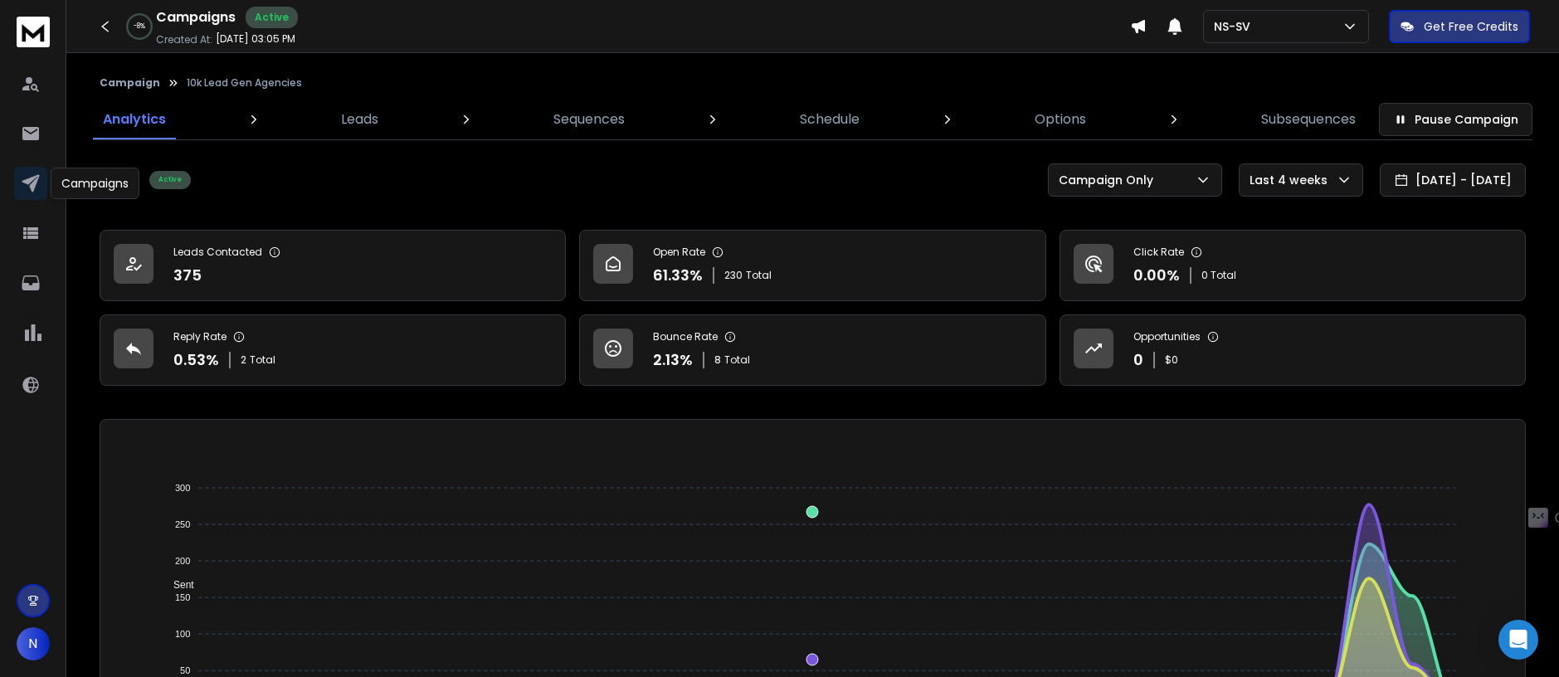
click at [23, 180] on icon at bounding box center [30, 182] width 17 height 17
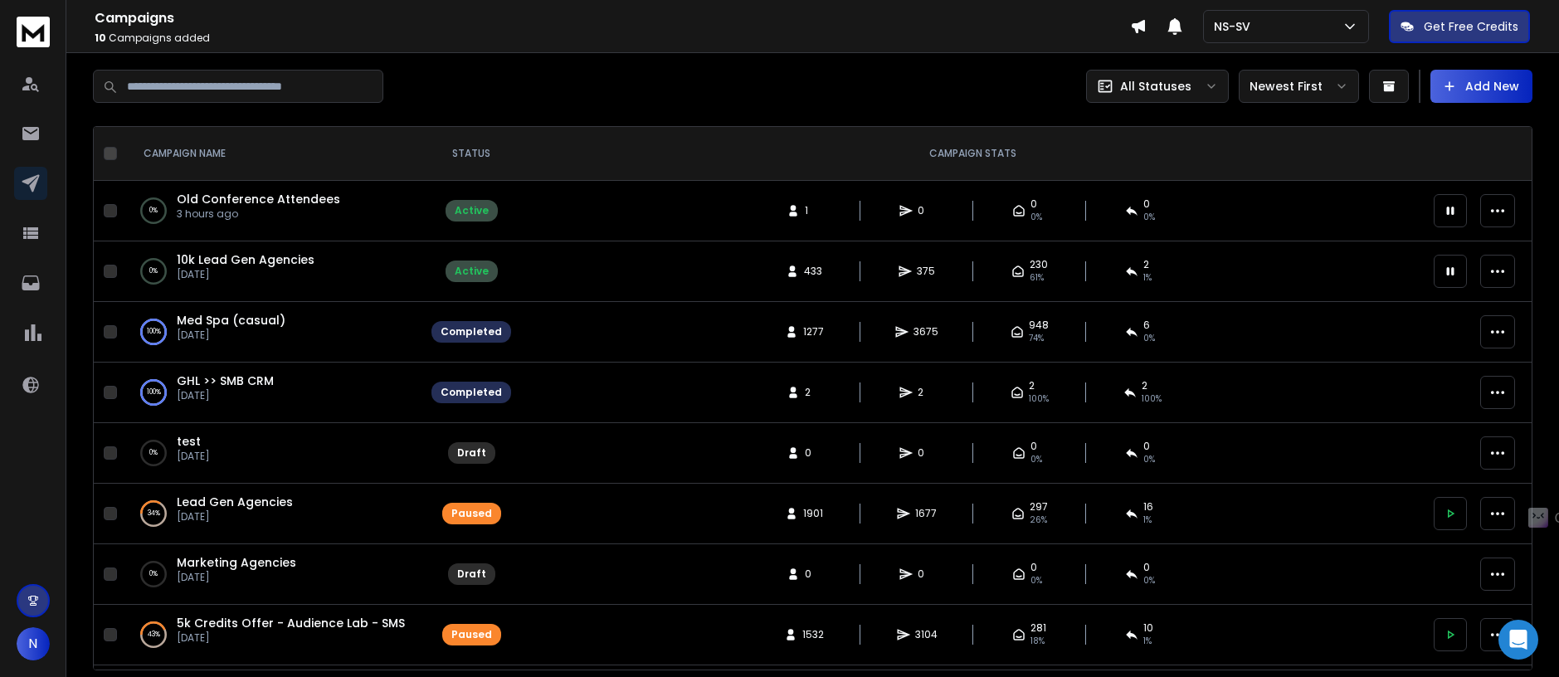
click at [216, 257] on span "10k Lead Gen Agencies" at bounding box center [246, 259] width 138 height 17
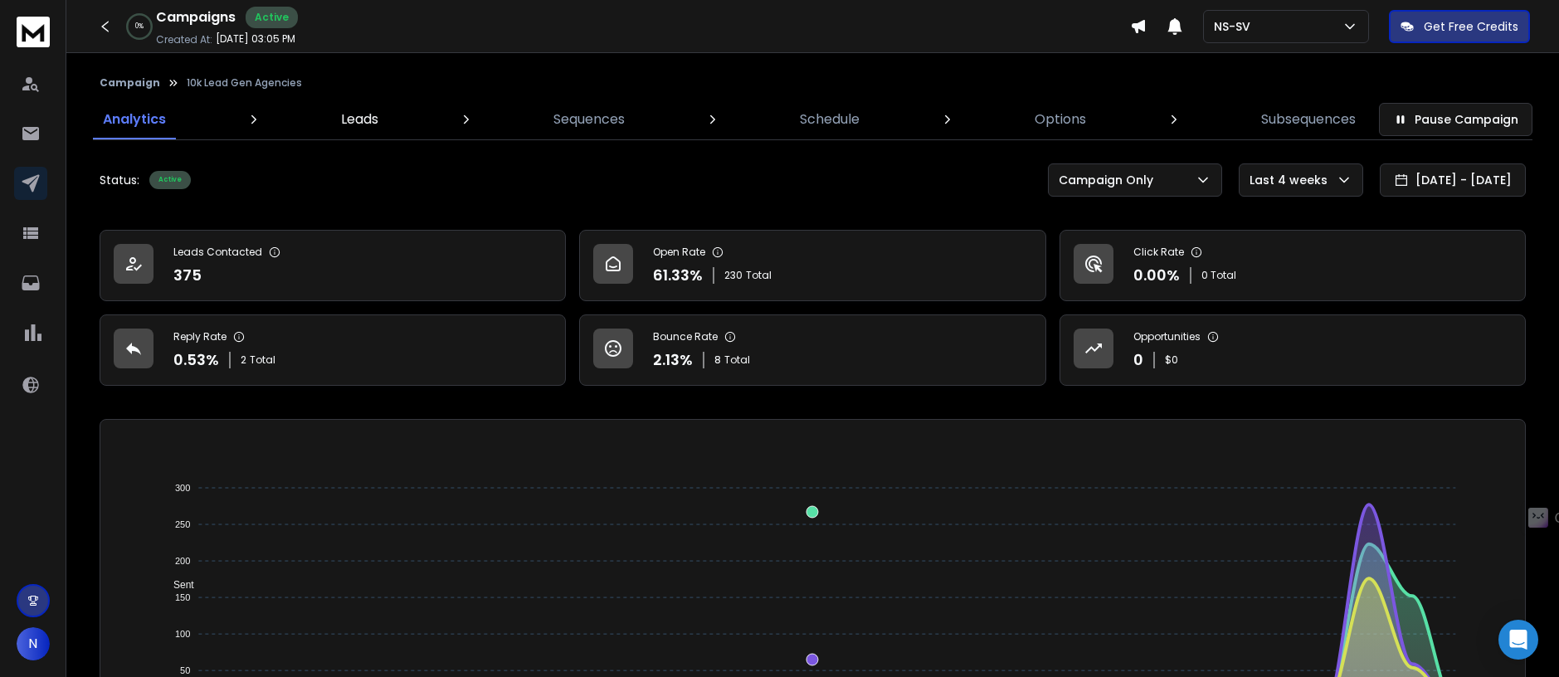
click at [352, 105] on link "Leads" at bounding box center [359, 120] width 57 height 40
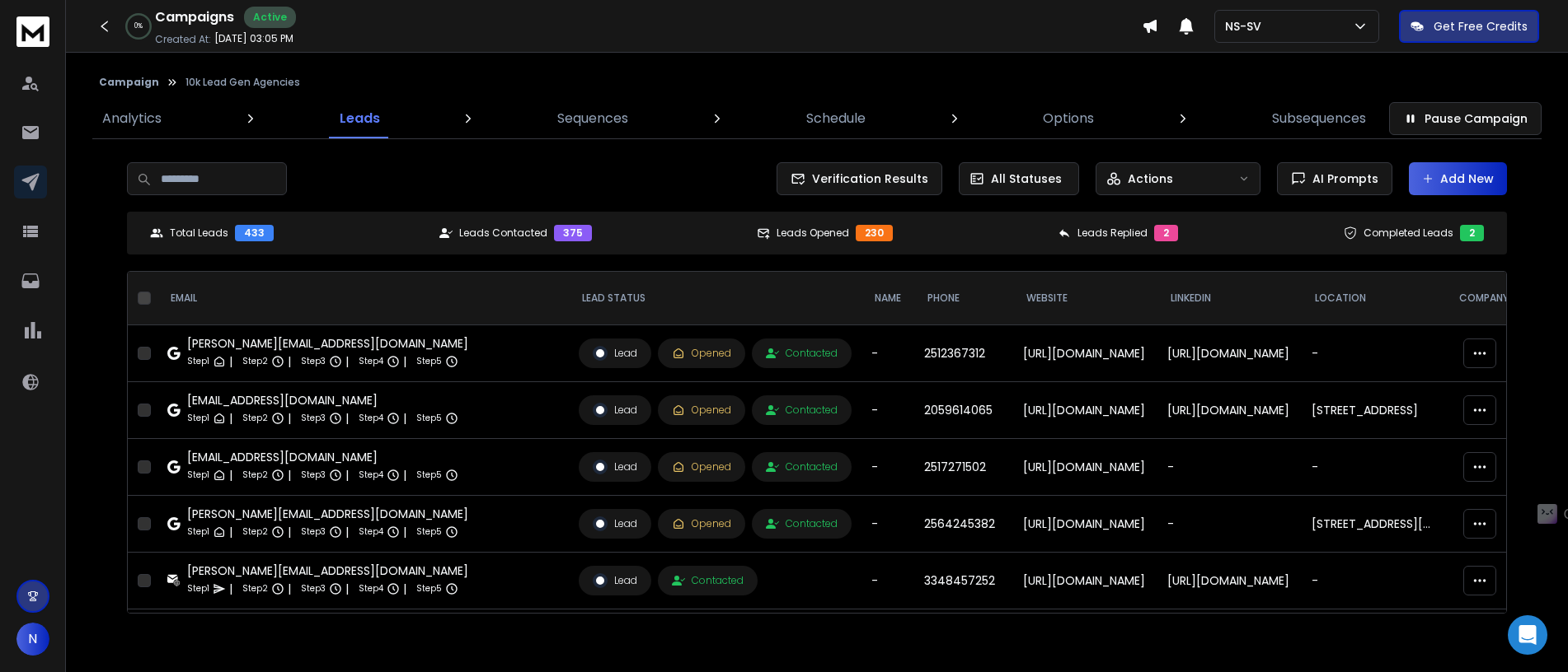
click at [1477, 185] on button "Add New" at bounding box center [1457, 179] width 98 height 33
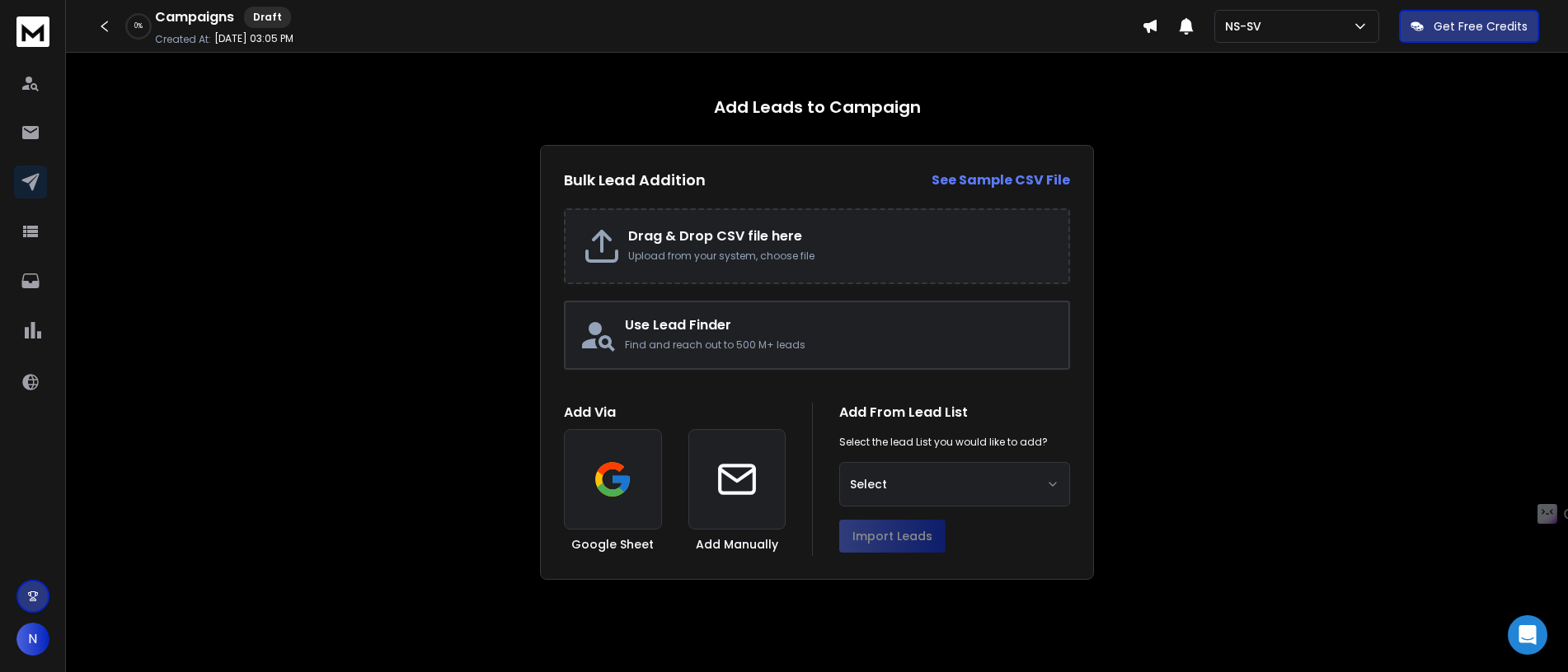
click at [791, 242] on h2 "Drag & Drop CSV file here" at bounding box center [839, 236] width 424 height 20
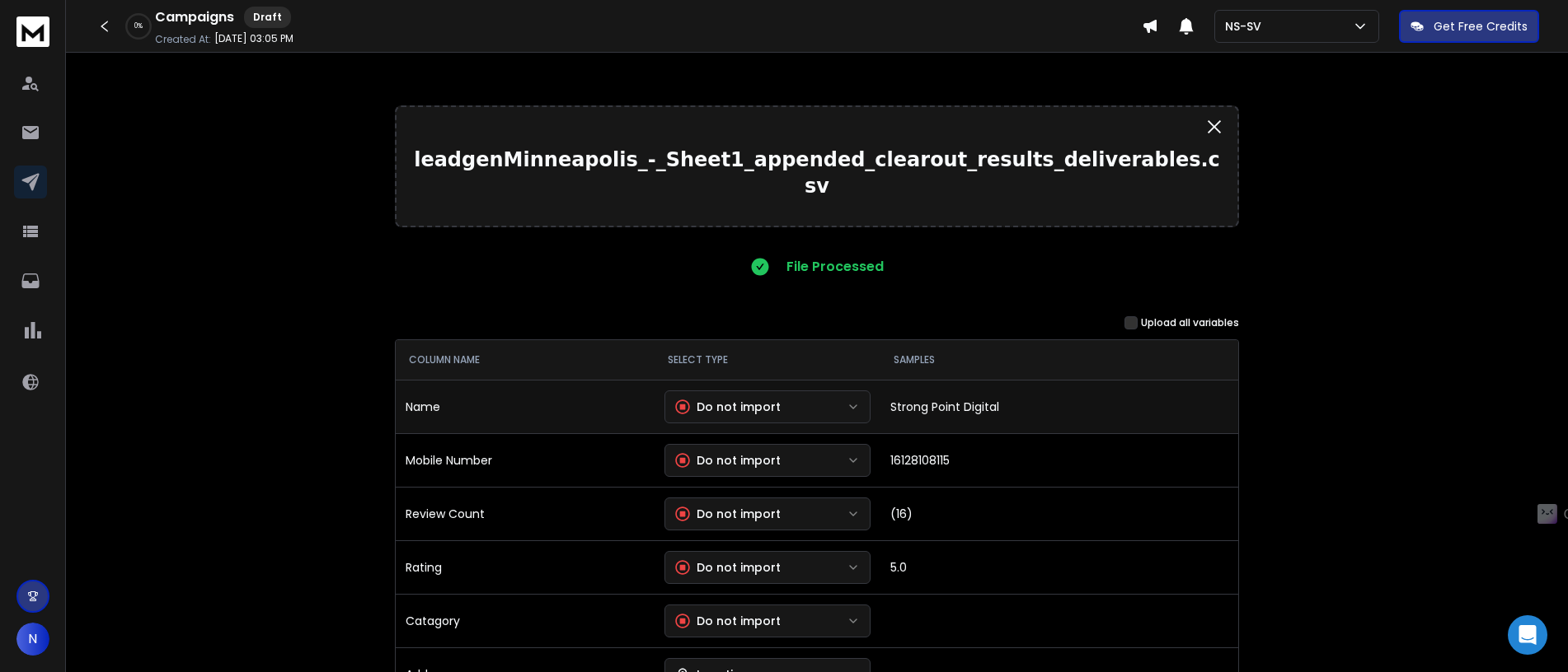
click at [725, 399] on div "Do not import" at bounding box center [728, 407] width 105 height 17
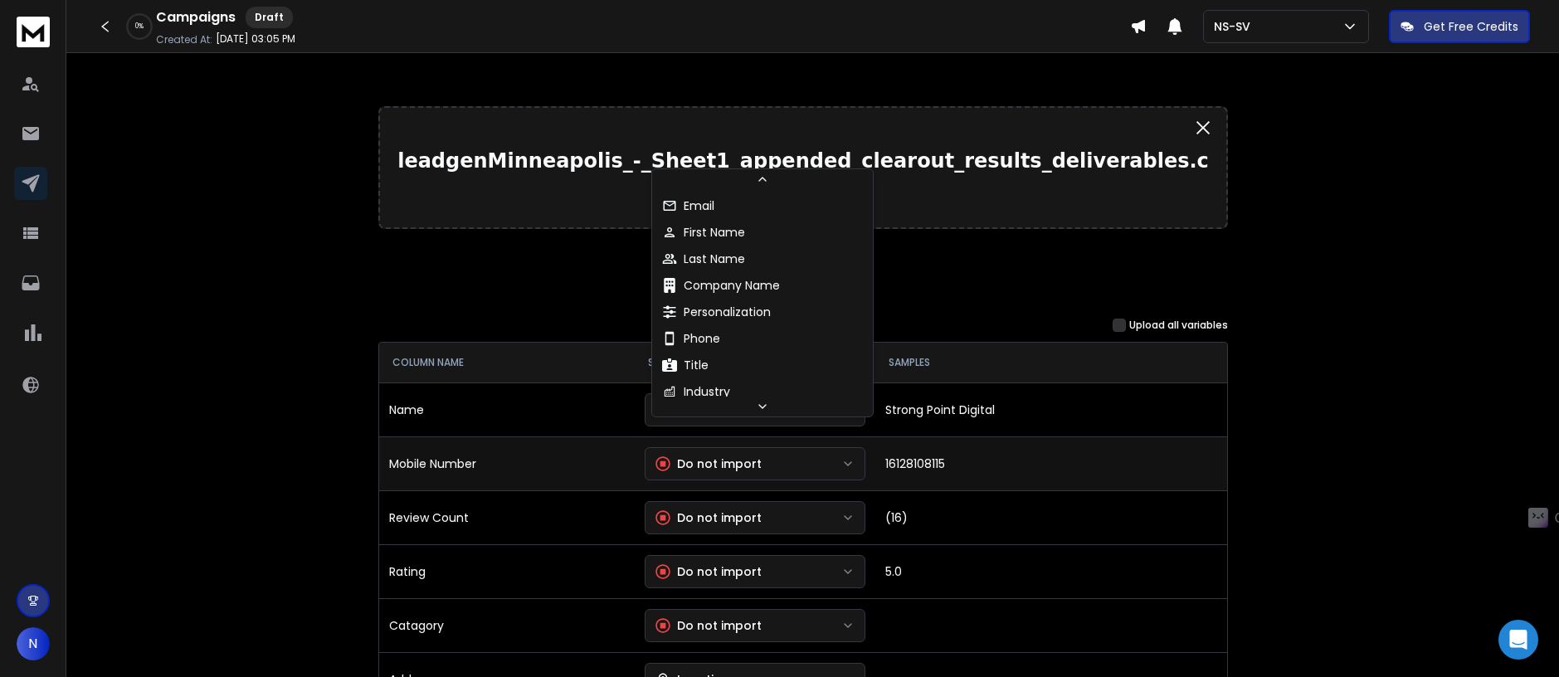
click at [703, 447] on button "Do not import" at bounding box center [755, 463] width 221 height 33
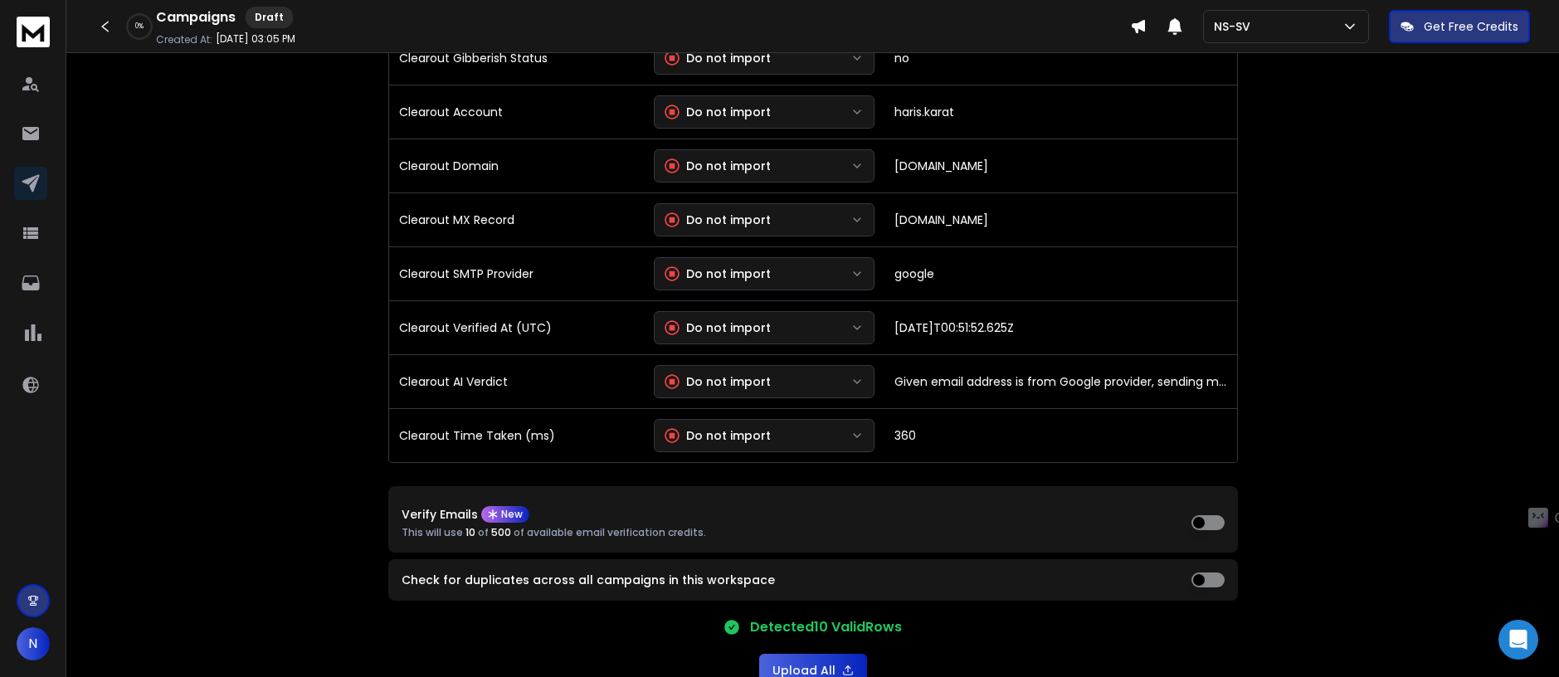
scroll to position [1441, 0]
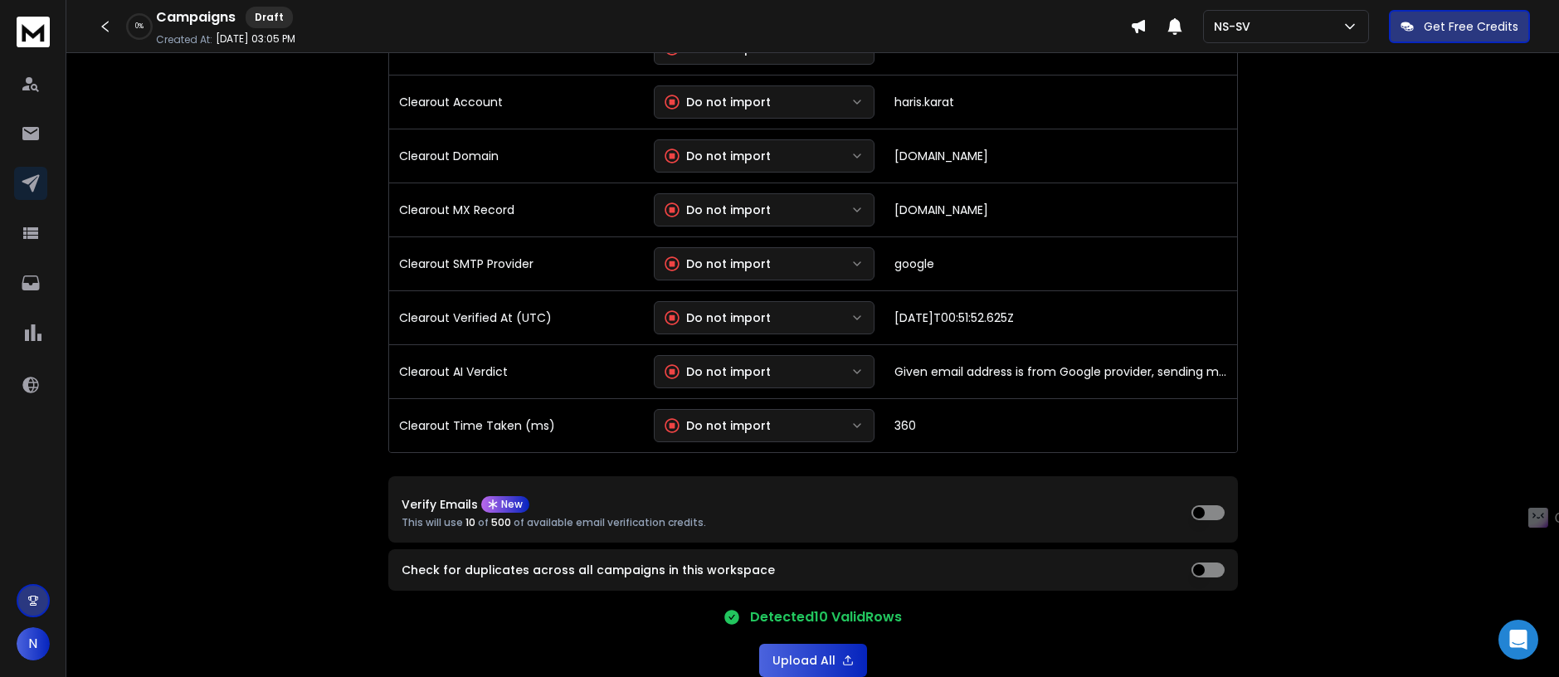
click at [790, 644] on button "Upload All" at bounding box center [813, 660] width 108 height 33
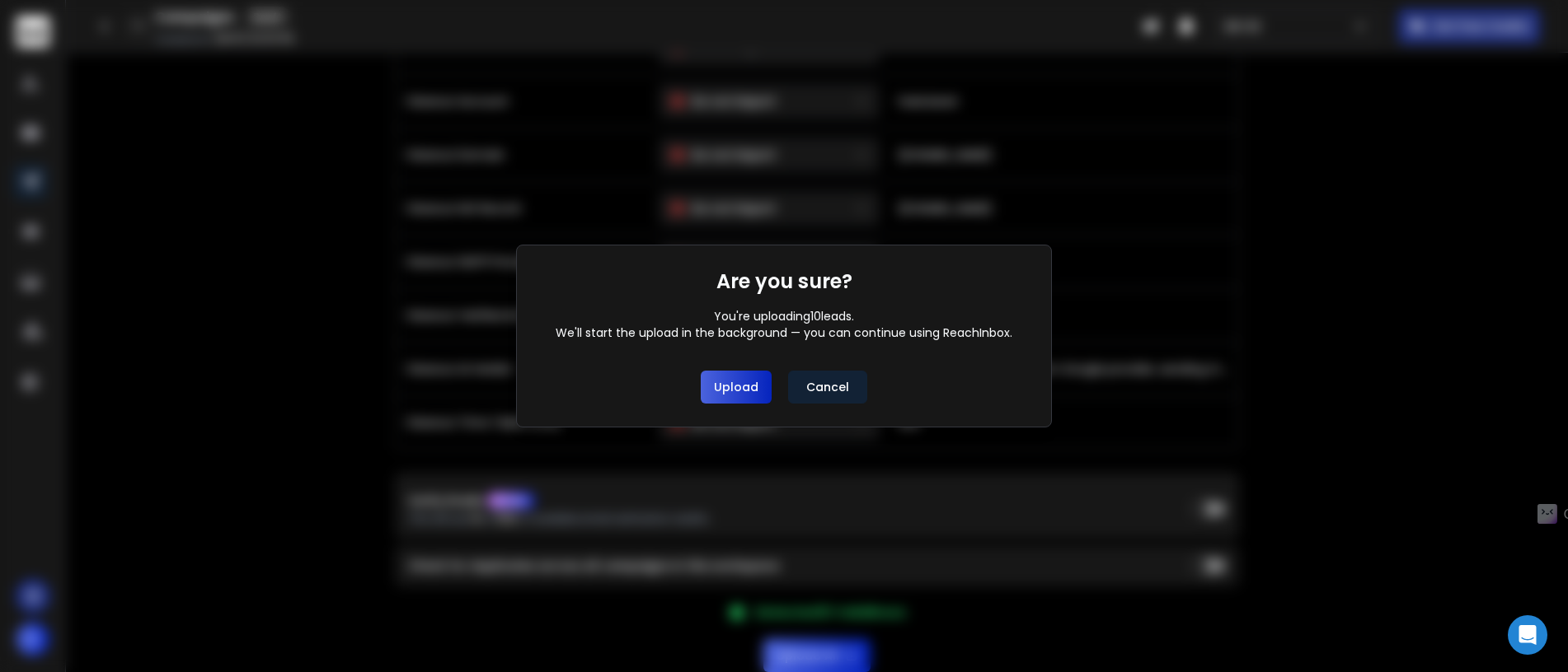
click at [739, 380] on button "Upload" at bounding box center [735, 386] width 71 height 33
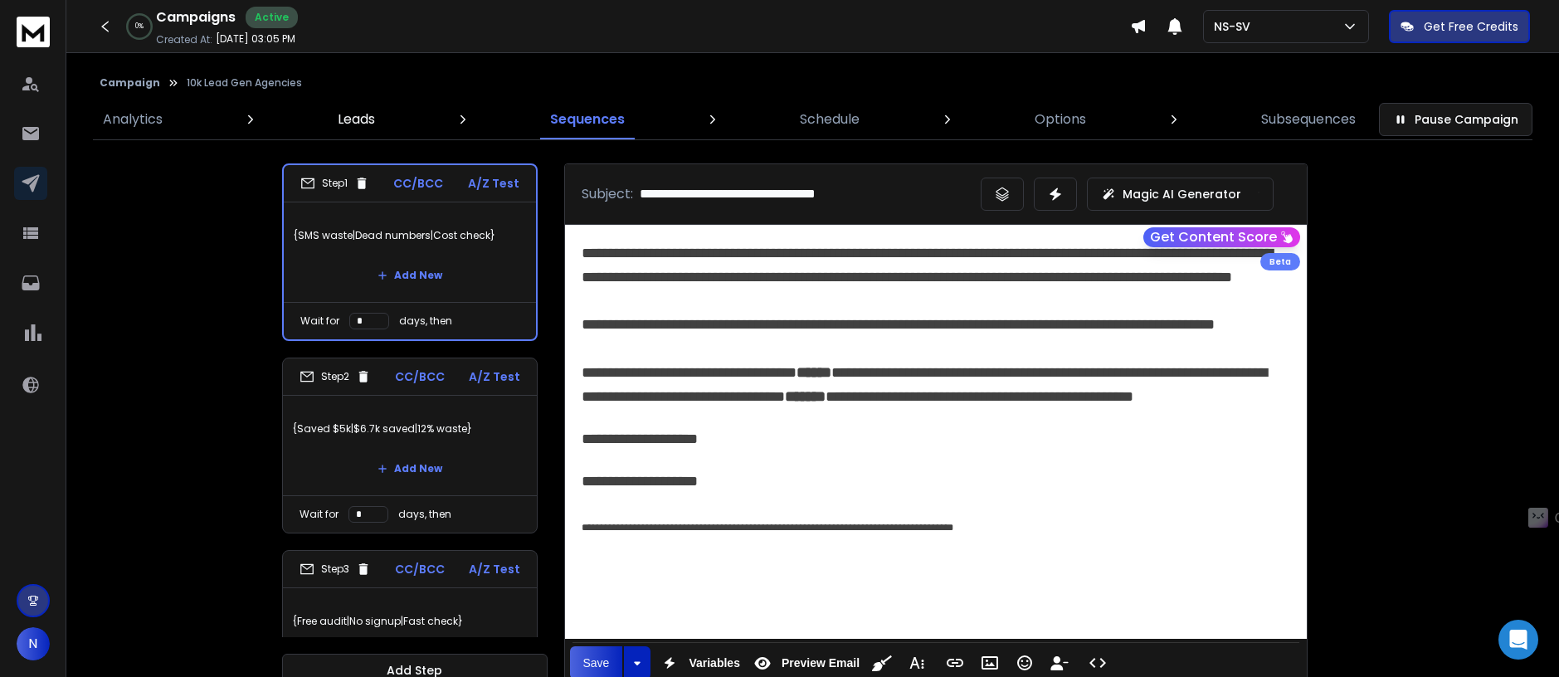
click at [368, 115] on p "Leads" at bounding box center [356, 120] width 37 height 20
